Goal: Task Accomplishment & Management: Use online tool/utility

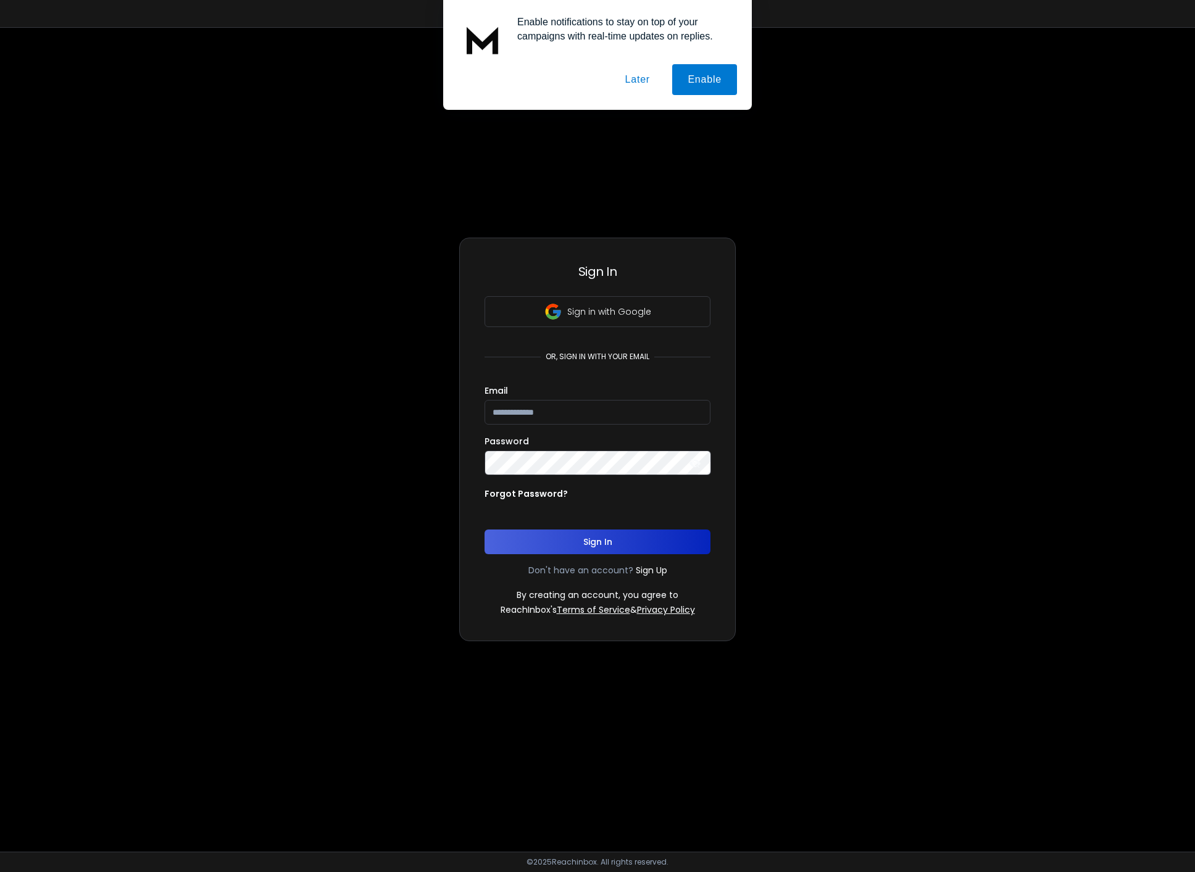
type input "**********"
click at [541, 541] on button "Sign In" at bounding box center [597, 542] width 226 height 25
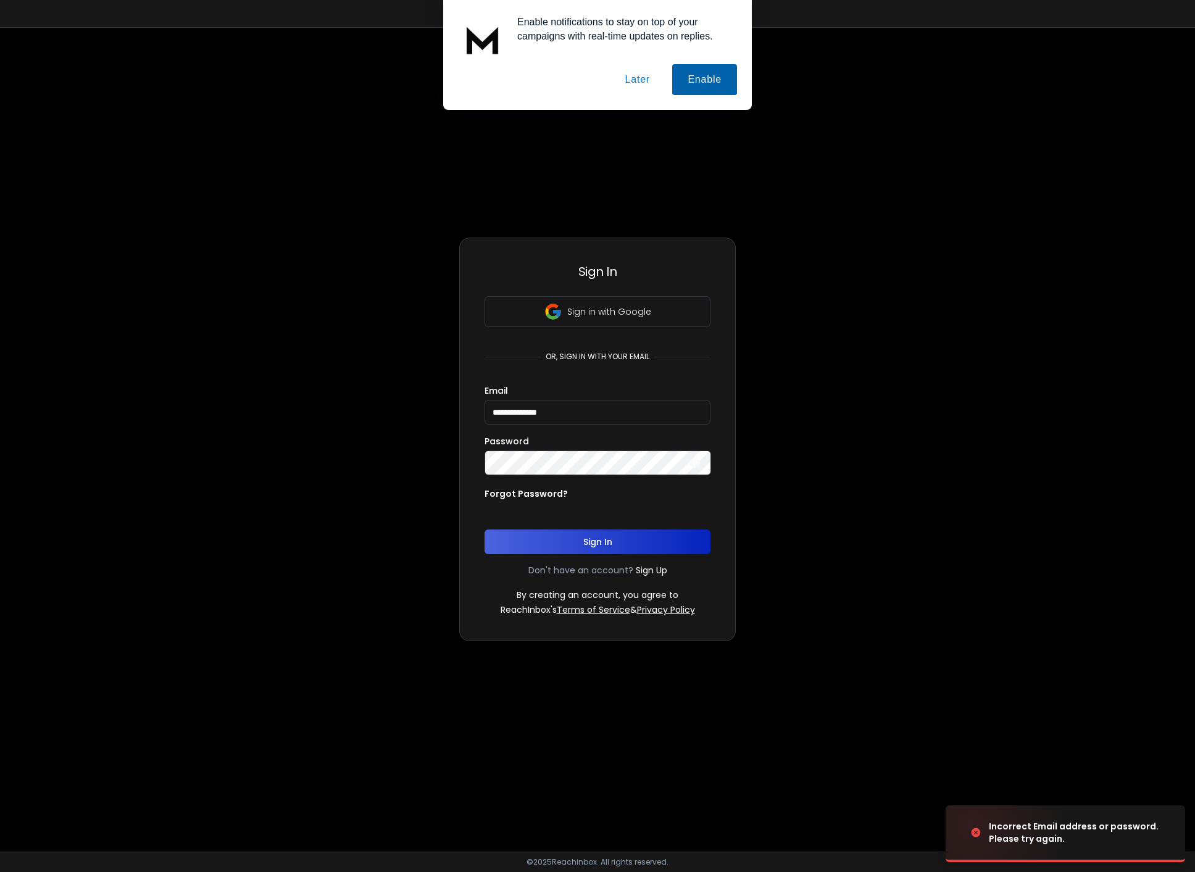
click at [704, 79] on button "Enable" at bounding box center [704, 79] width 65 height 31
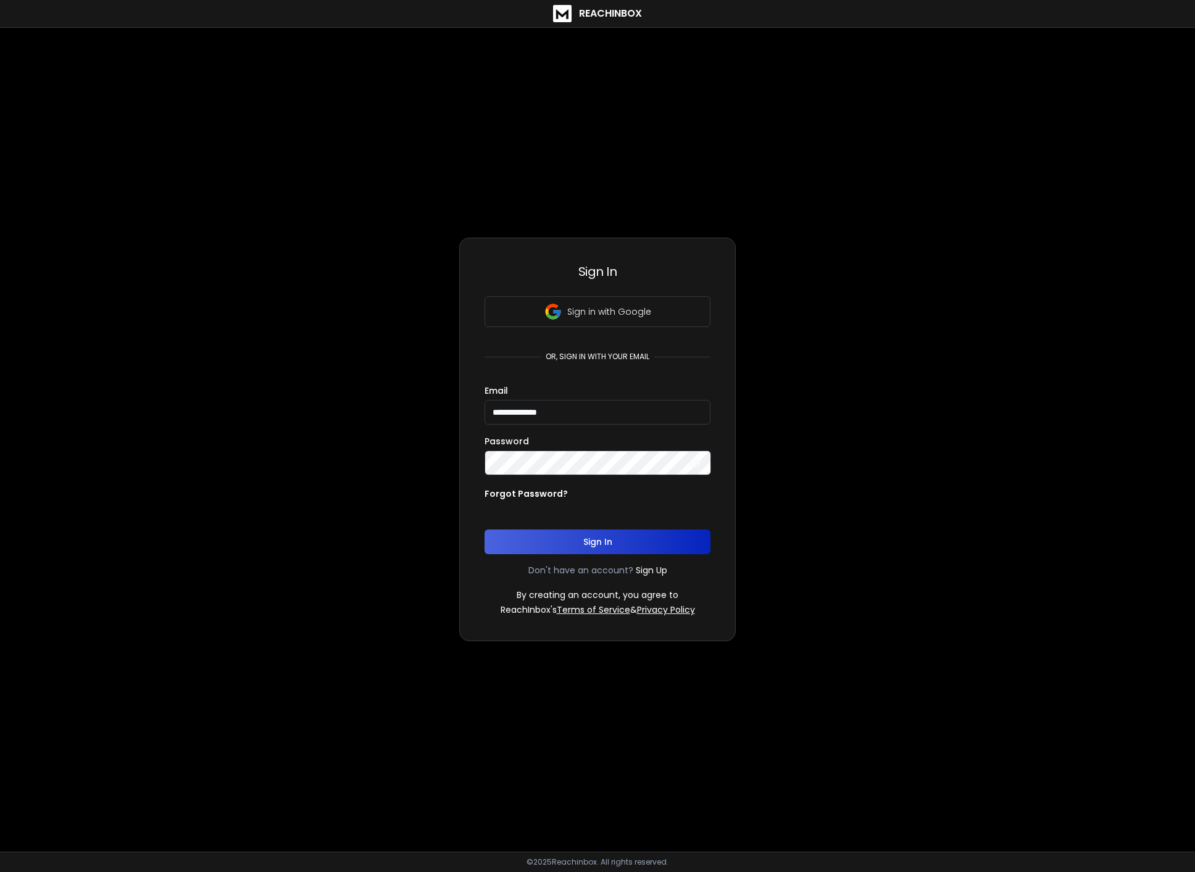
click at [0, 871] on com-1password-button at bounding box center [0, 872] width 0 height 0
click at [574, 406] on input "**********" at bounding box center [597, 412] width 226 height 25
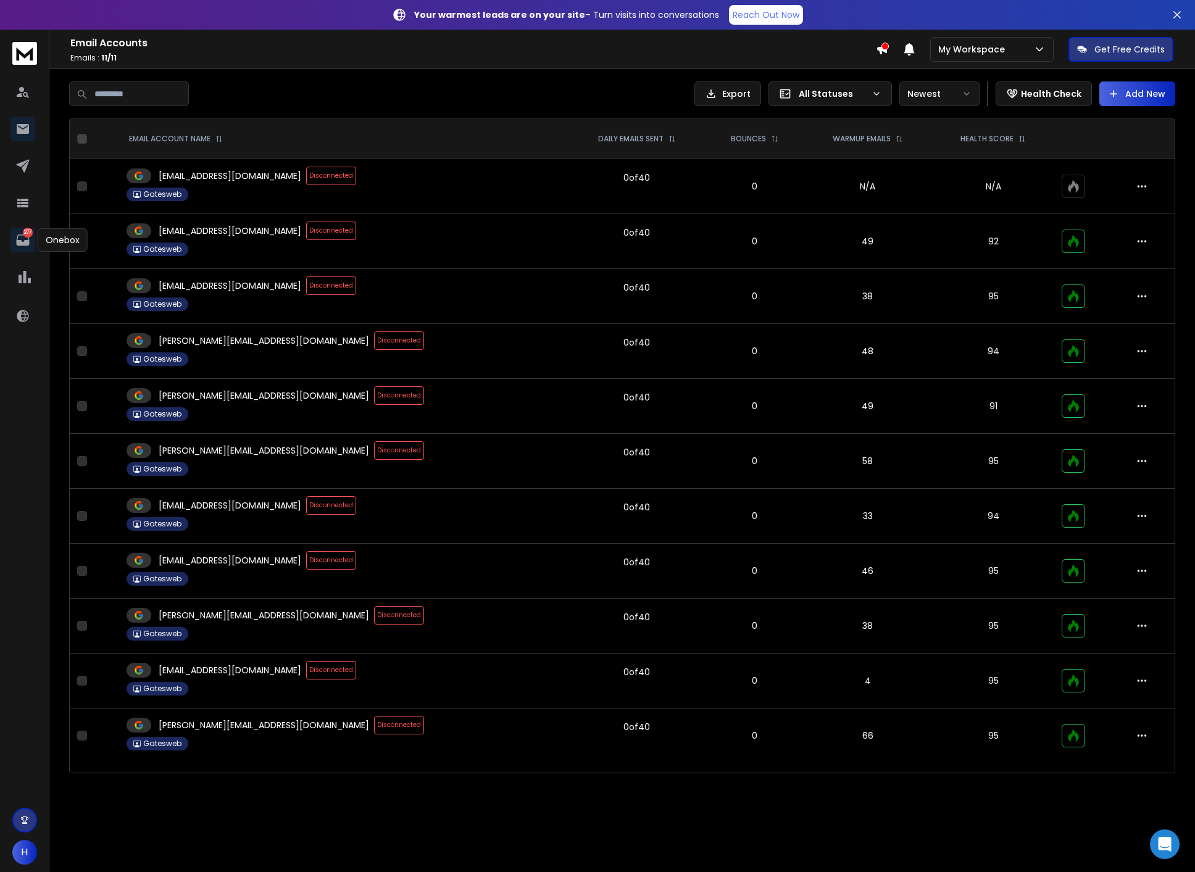
click at [24, 241] on icon at bounding box center [22, 240] width 13 height 11
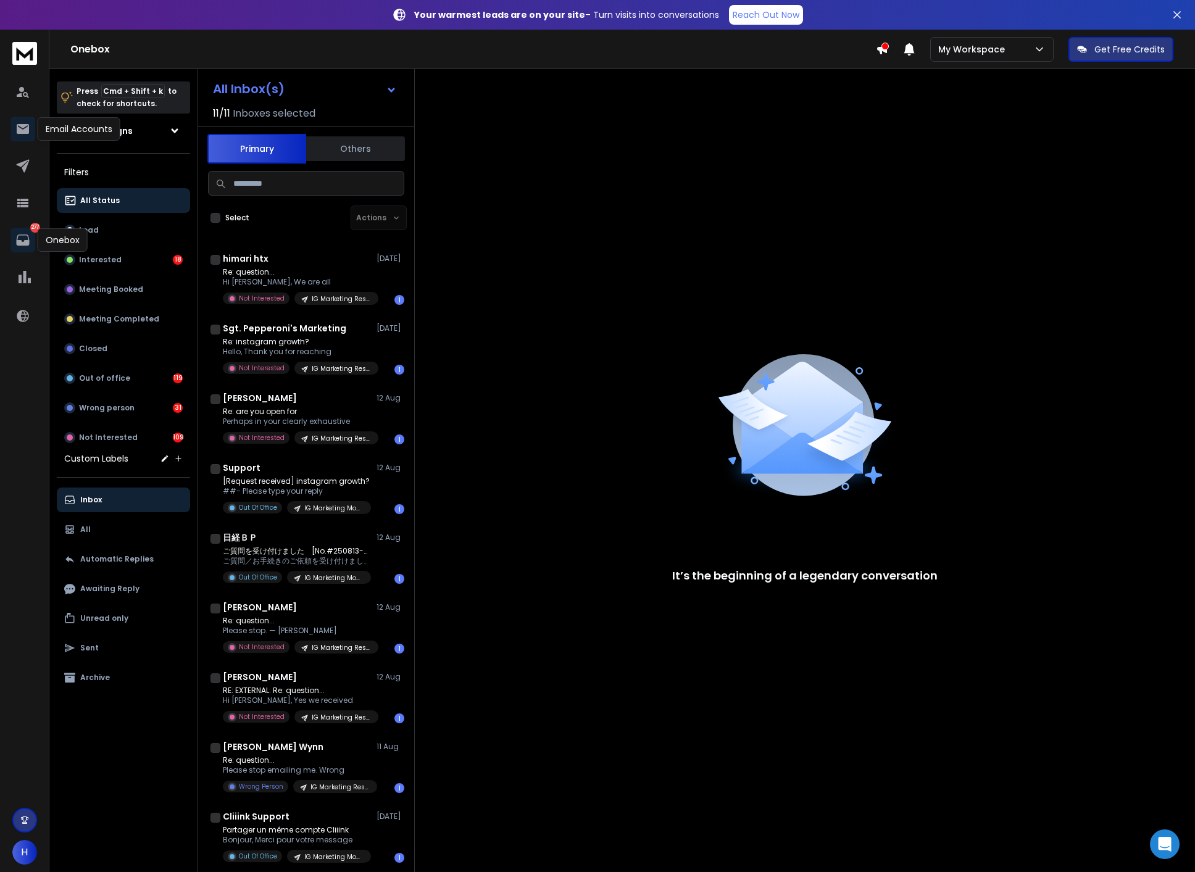
click at [22, 131] on icon at bounding box center [23, 129] width 12 height 10
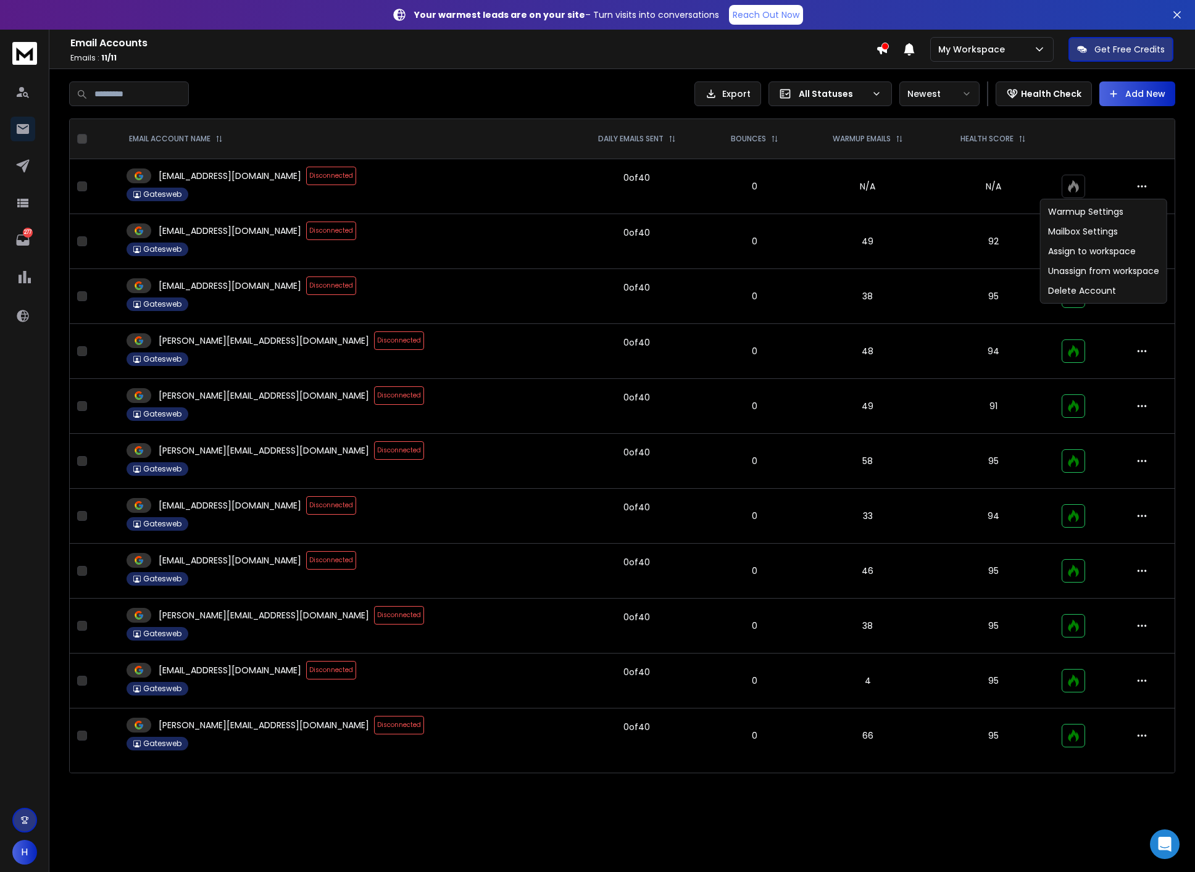
click at [1143, 187] on icon at bounding box center [1141, 186] width 11 height 11
click at [14, 230] on link "277" at bounding box center [22, 240] width 25 height 25
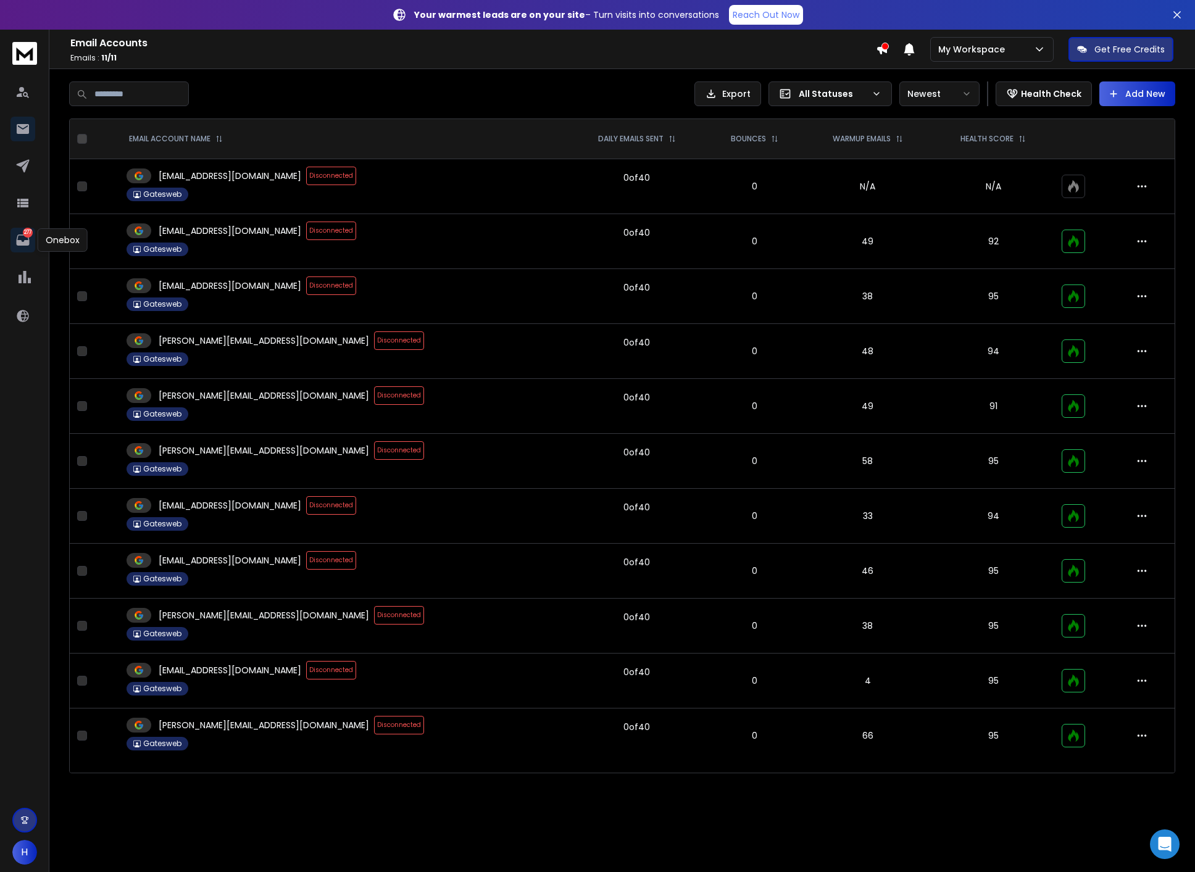
click at [27, 237] on p "277" at bounding box center [28, 233] width 10 height 10
click at [24, 232] on p "277" at bounding box center [28, 233] width 10 height 10
click at [17, 275] on icon at bounding box center [24, 277] width 19 height 19
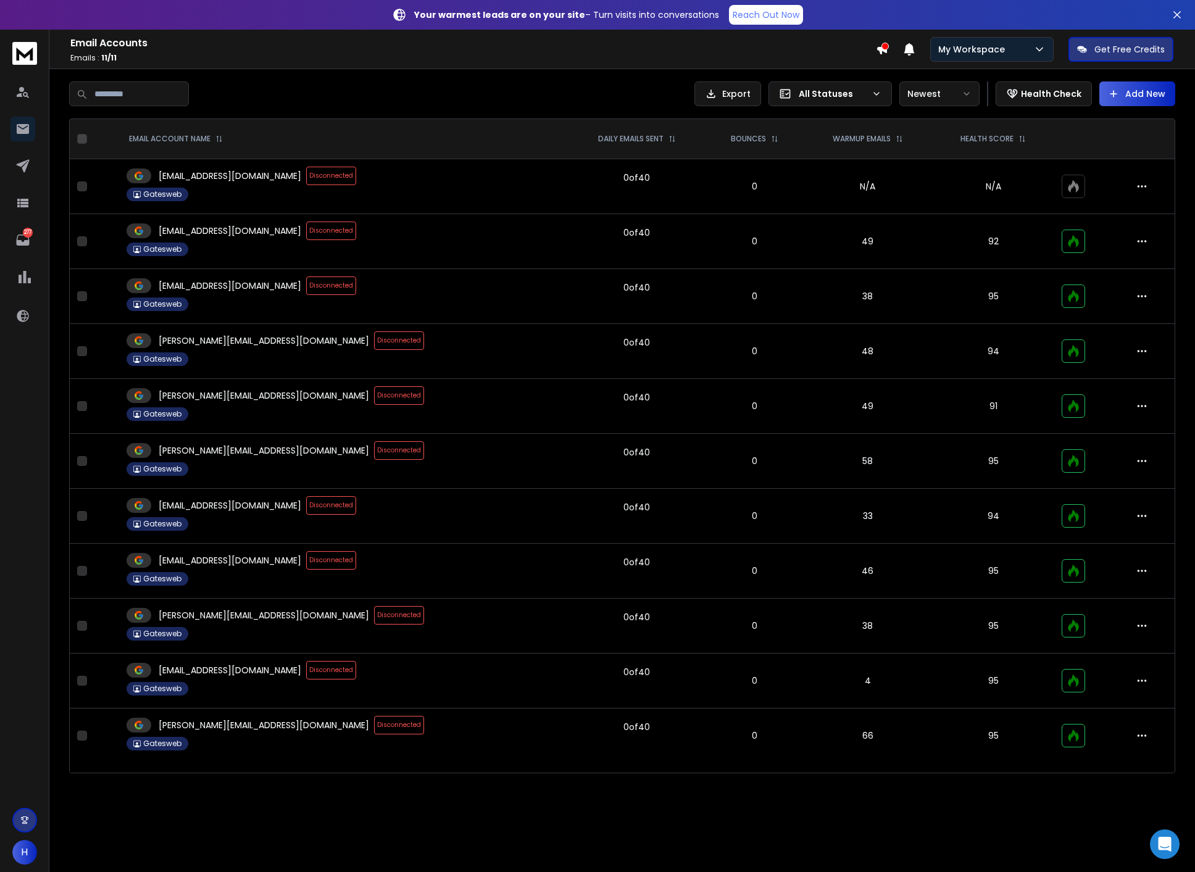
click at [1024, 52] on div "My Workspace" at bounding box center [991, 49] width 107 height 12
click at [27, 217] on div at bounding box center [24, 206] width 28 height 30
click at [27, 228] on p "277" at bounding box center [28, 233] width 10 height 10
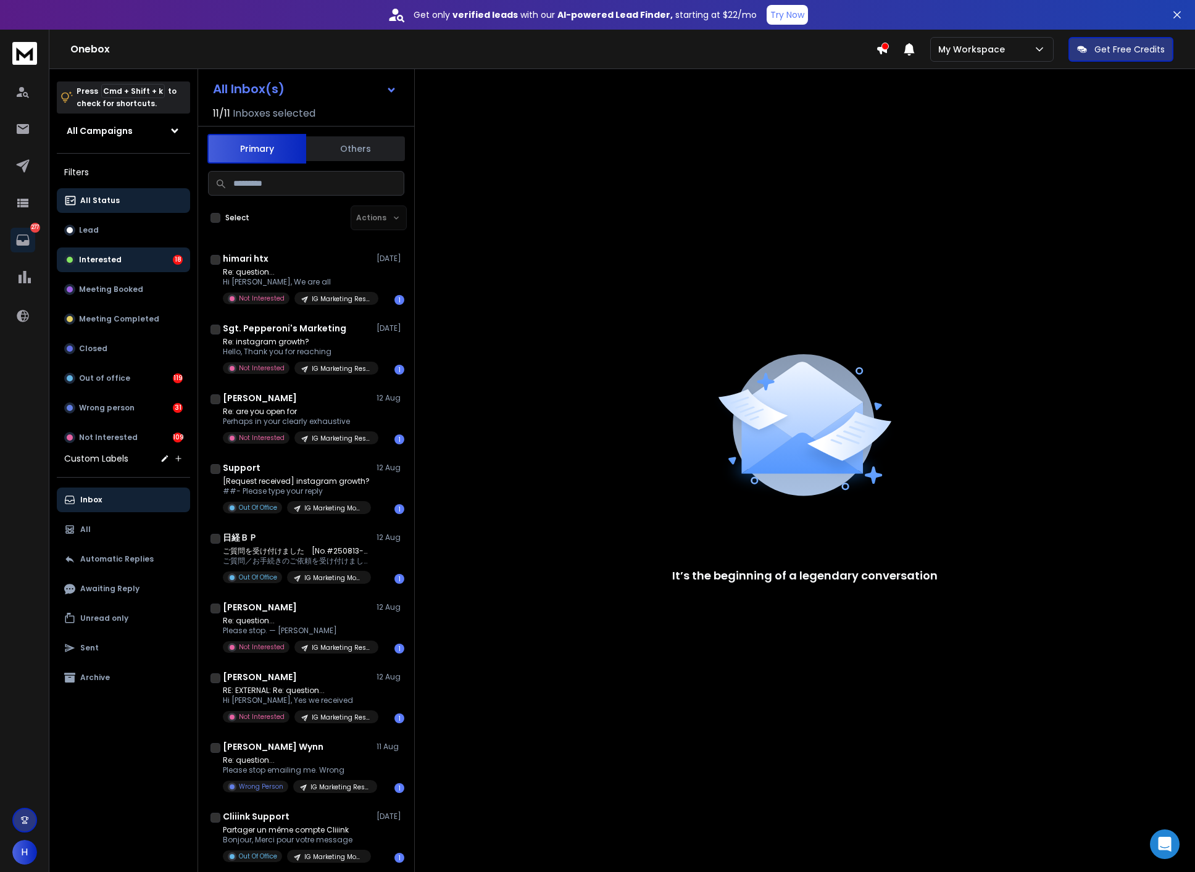
click at [97, 256] on p "Interested" at bounding box center [100, 260] width 43 height 10
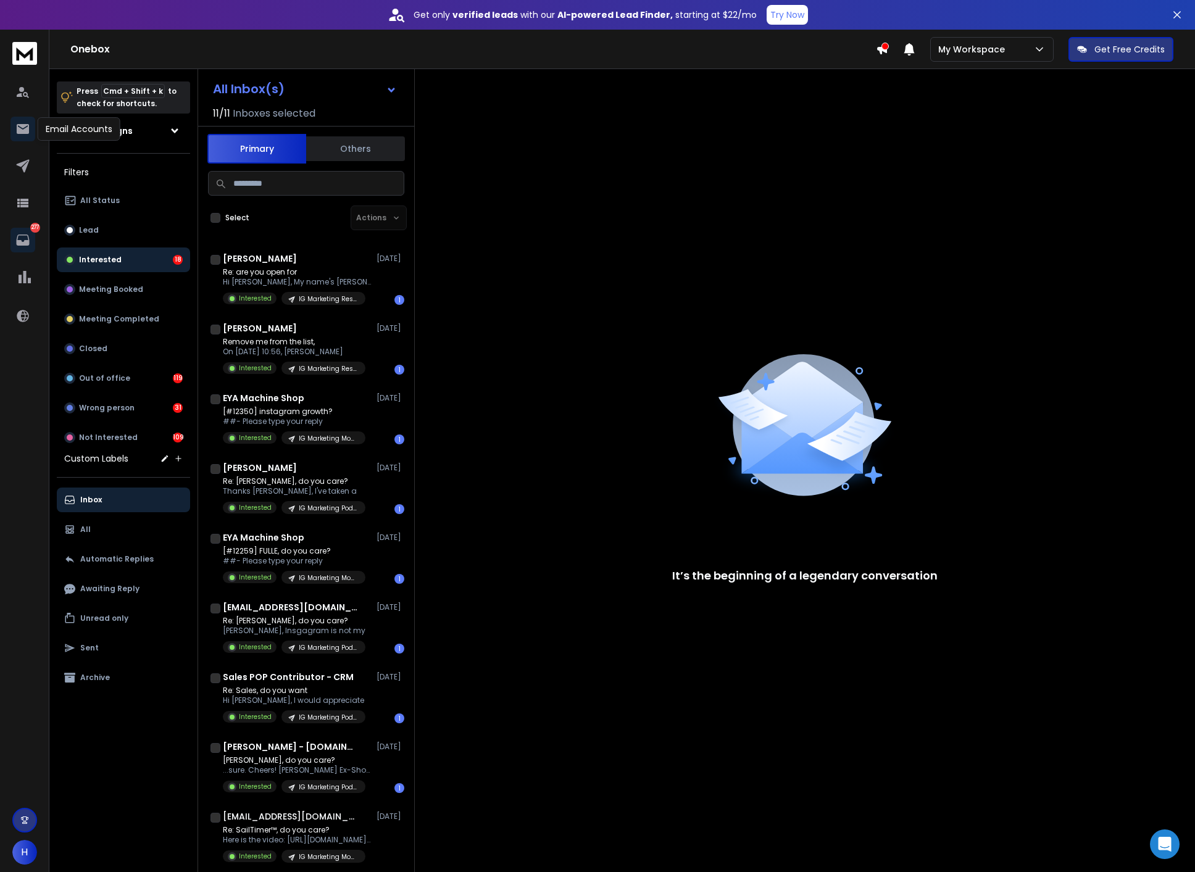
click at [15, 127] on icon at bounding box center [22, 129] width 15 height 15
click at [25, 127] on icon at bounding box center [22, 129] width 15 height 15
click at [718, 129] on div "It’s the beginning of a legendary conversation" at bounding box center [805, 439] width 780 height 741
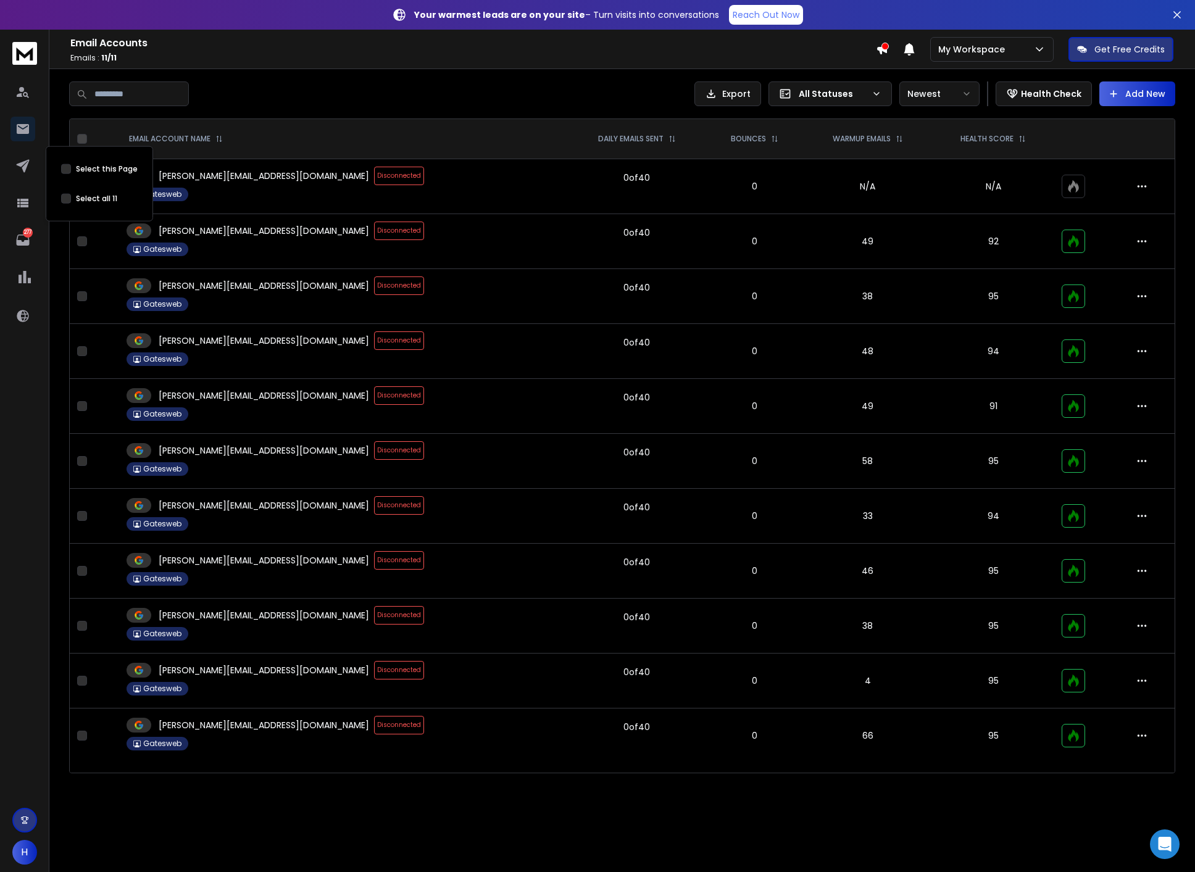
click at [85, 143] on button "Select this Page" at bounding box center [82, 139] width 10 height 10
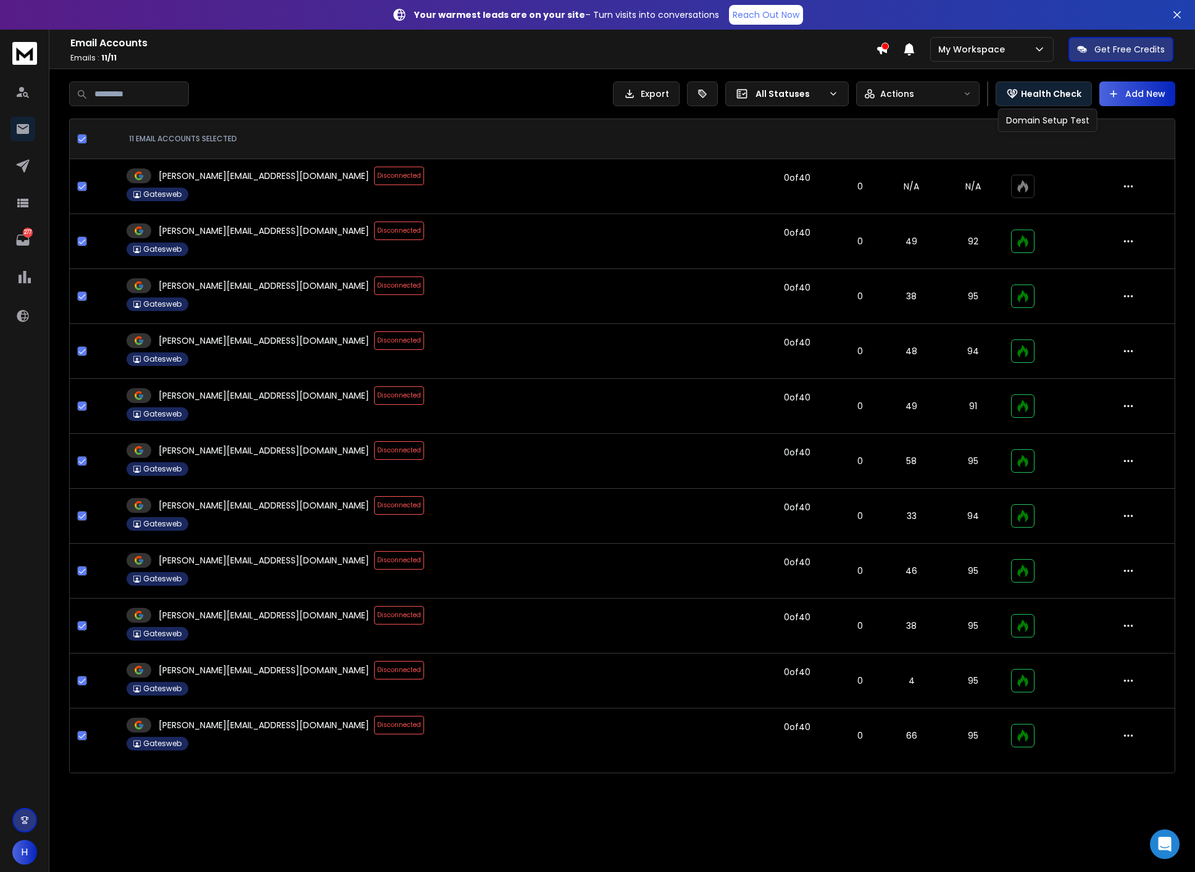
click at [1037, 92] on p "Health Check" at bounding box center [1051, 94] width 60 height 12
click at [23, 275] on icon at bounding box center [25, 277] width 12 height 12
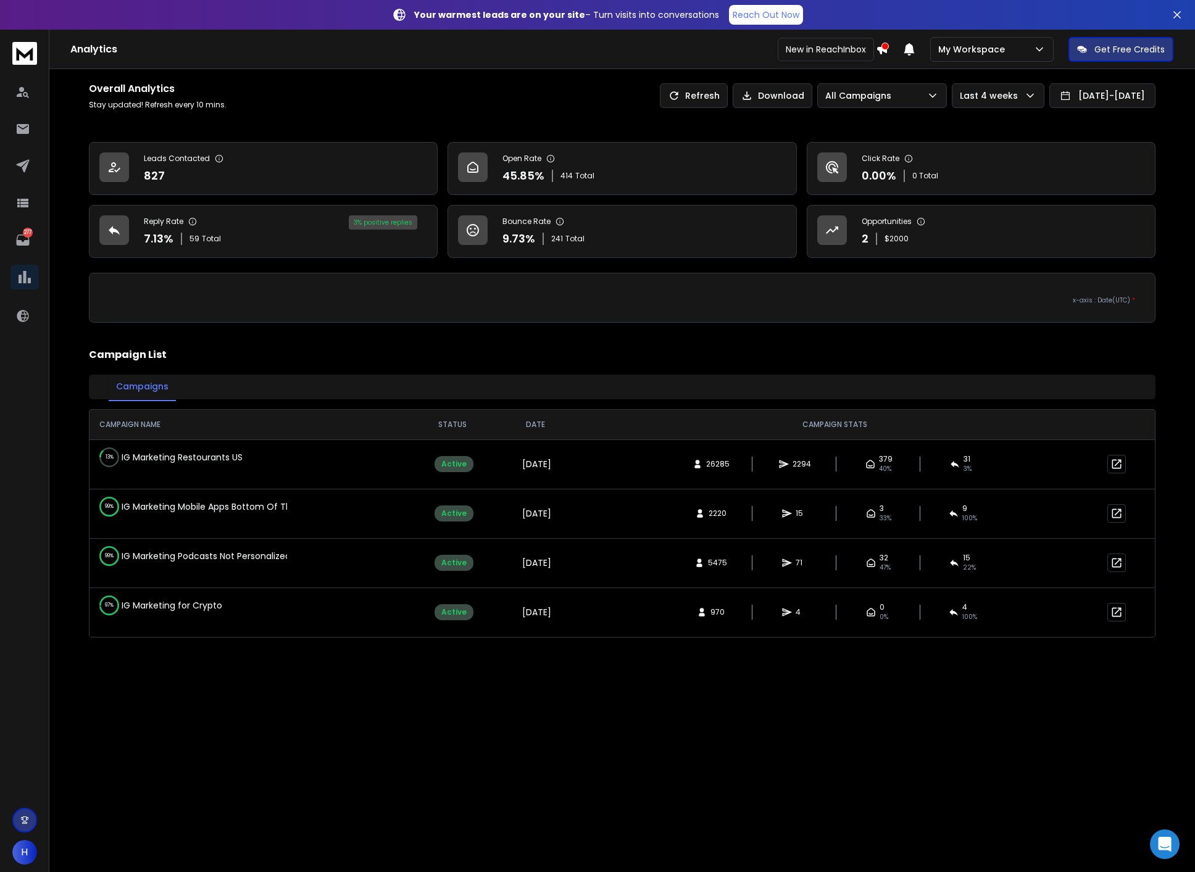
click at [884, 54] on icon at bounding box center [882, 49] width 12 height 12
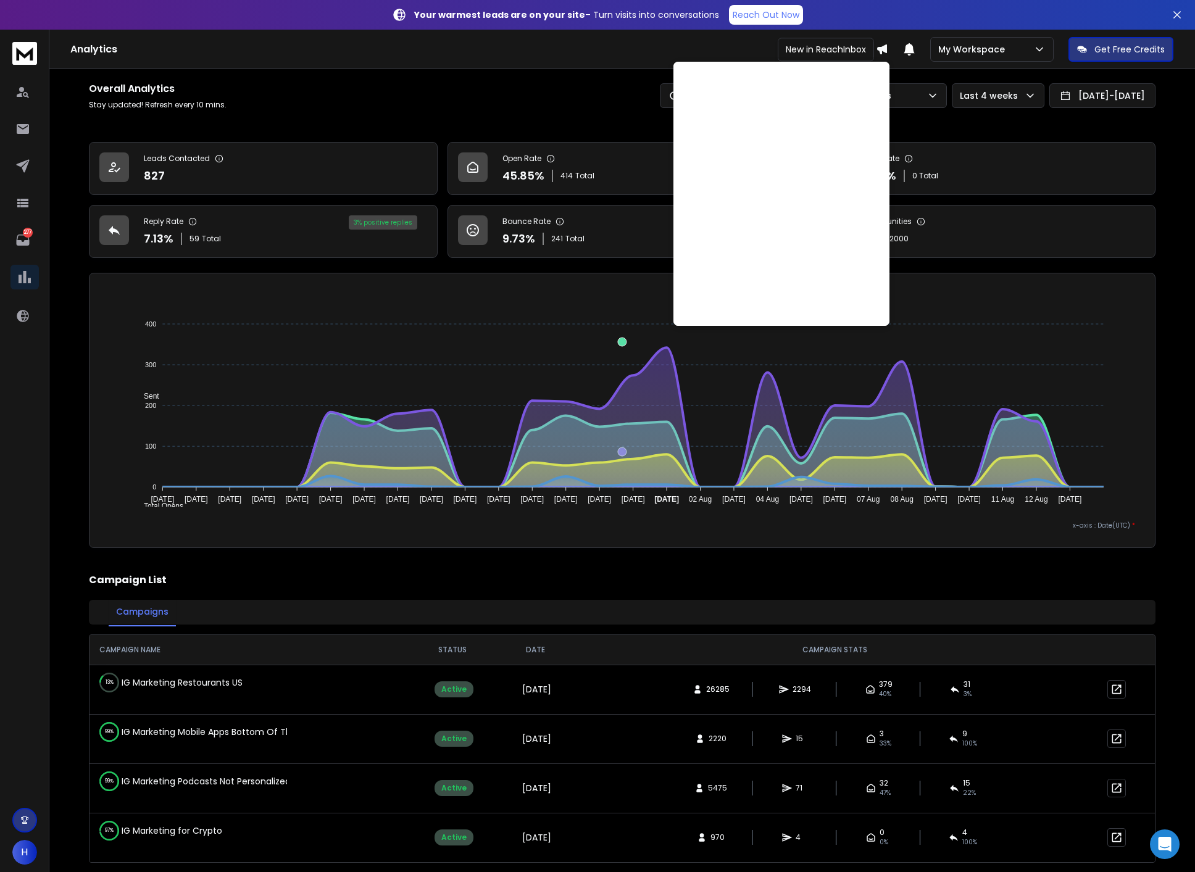
click at [884, 54] on icon at bounding box center [882, 49] width 12 height 12
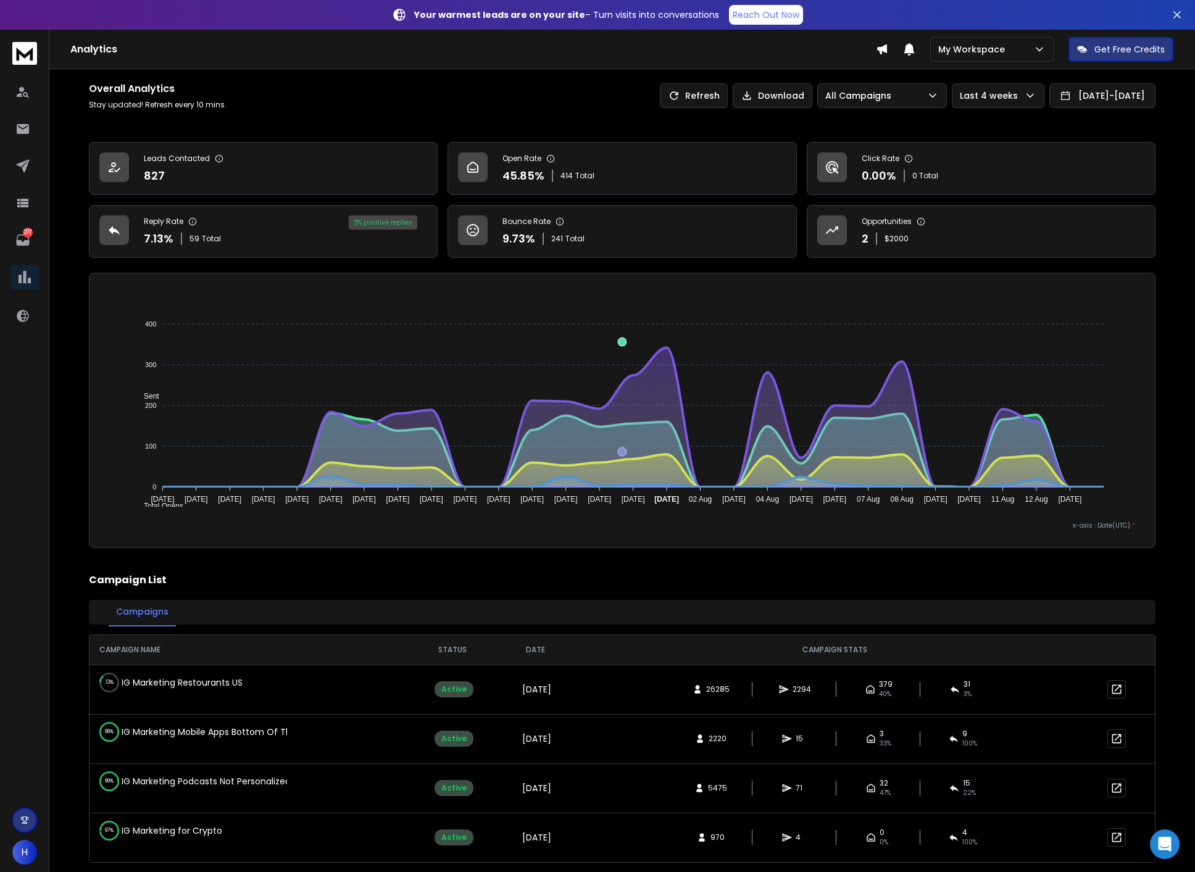
click at [884, 54] on icon at bounding box center [882, 49] width 12 height 12
